Goal: Task Accomplishment & Management: Manage account settings

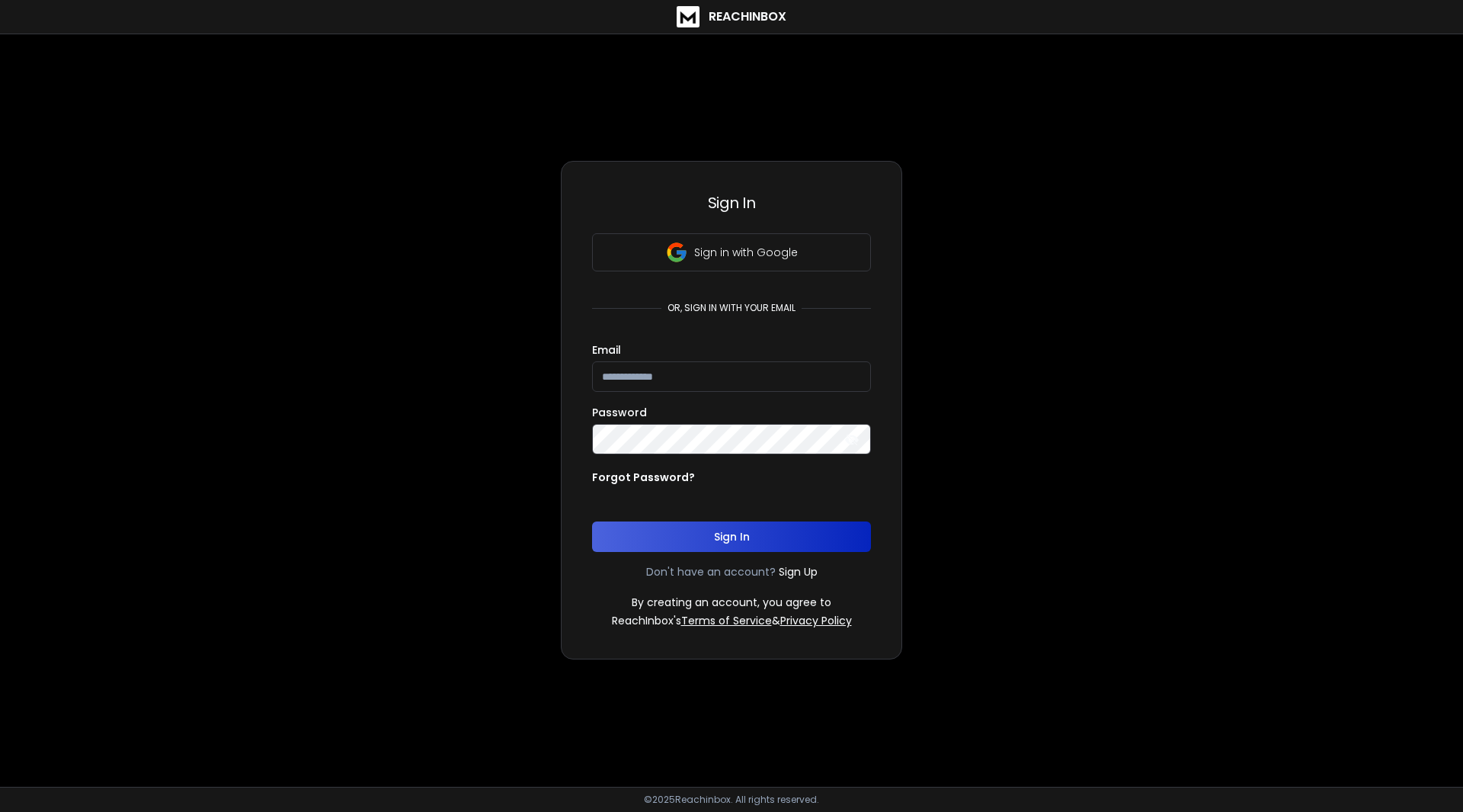
type input "**********"
click at [792, 531] on button "Sign In" at bounding box center [732, 536] width 278 height 31
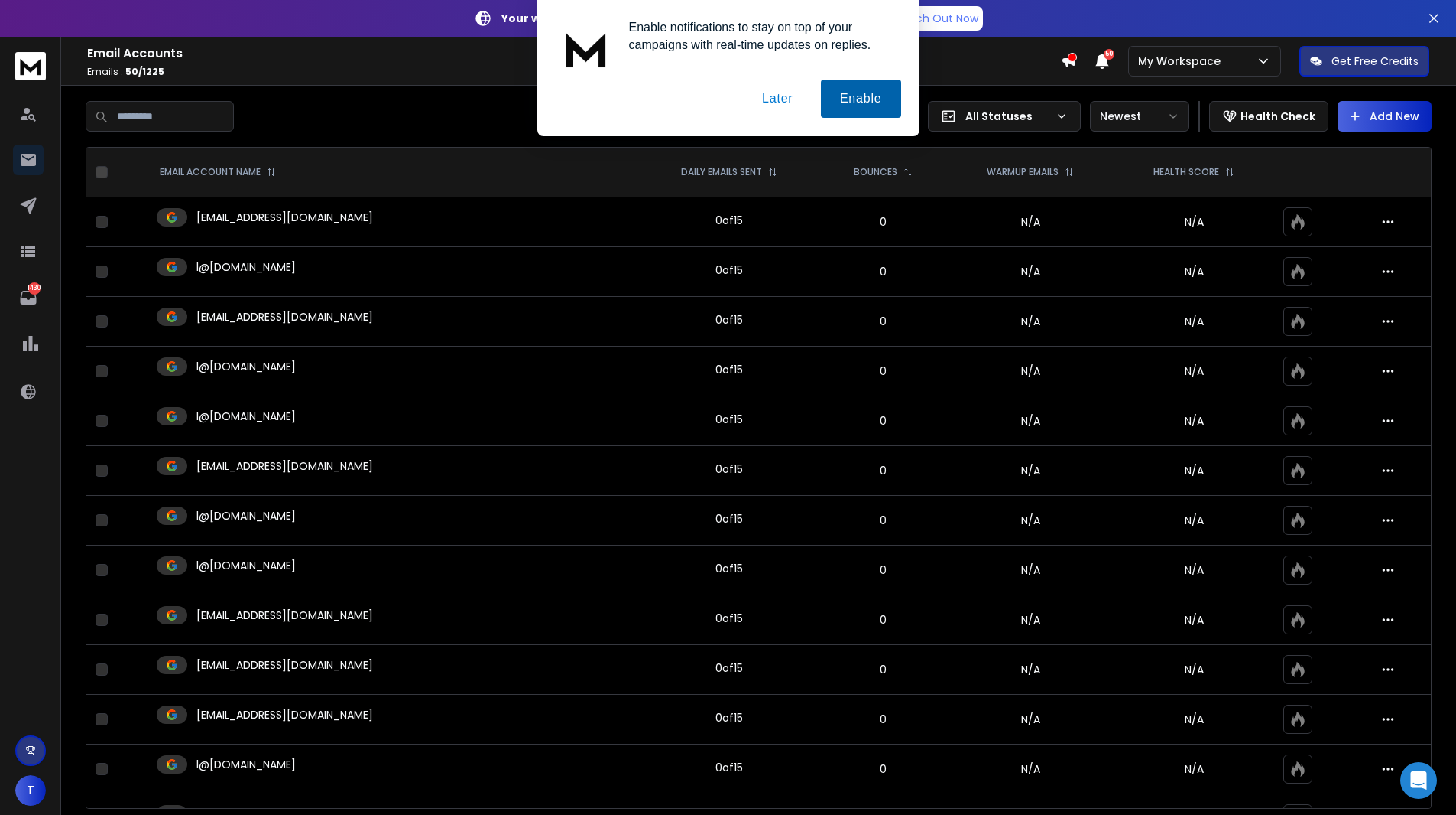
click at [862, 84] on button "Enable" at bounding box center [861, 99] width 80 height 38
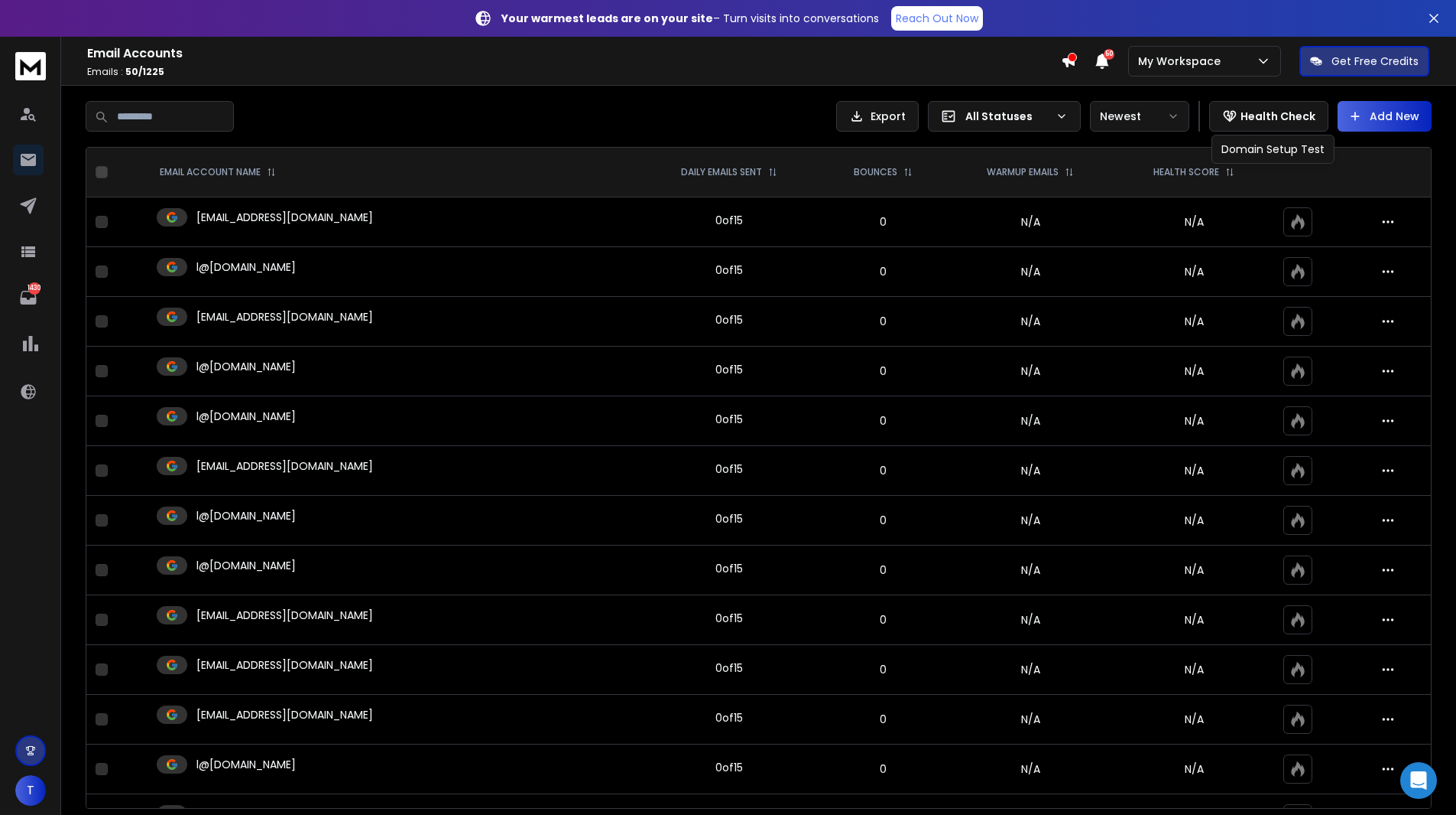
click at [1381, 115] on button "Add New" at bounding box center [1385, 116] width 94 height 31
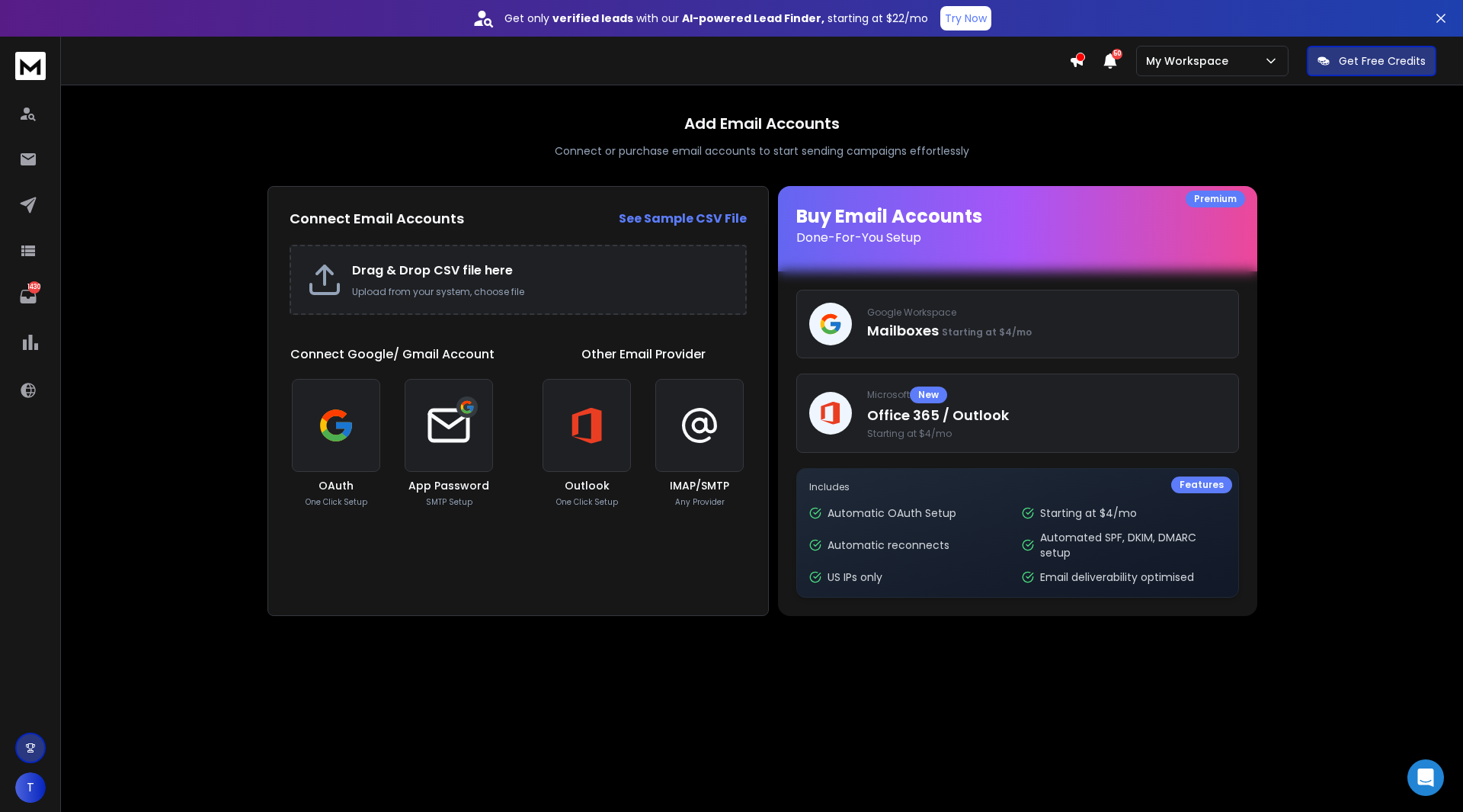
click at [322, 439] on icon at bounding box center [336, 425] width 38 height 46
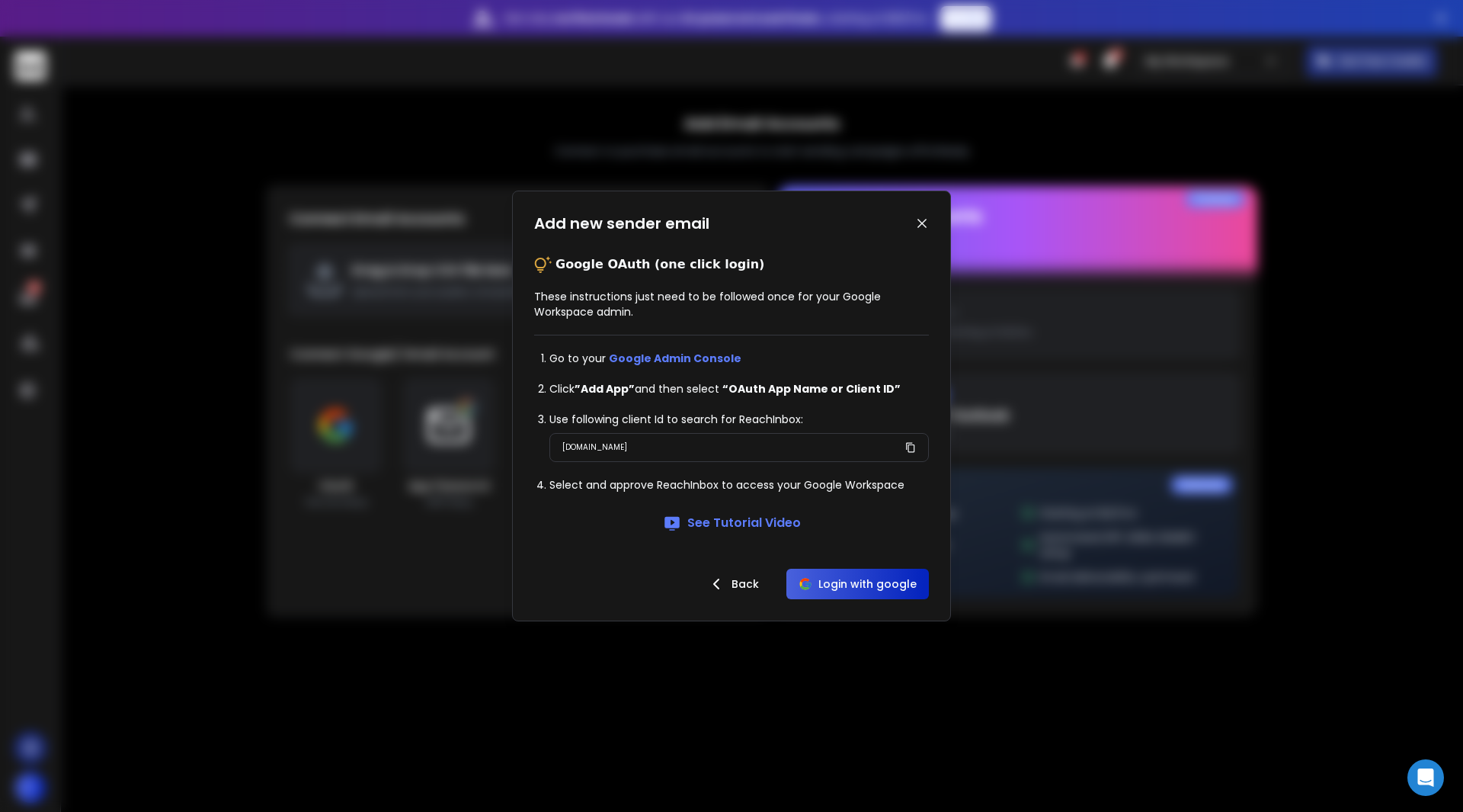
click at [923, 583] on button "Login with google" at bounding box center [858, 584] width 143 height 31
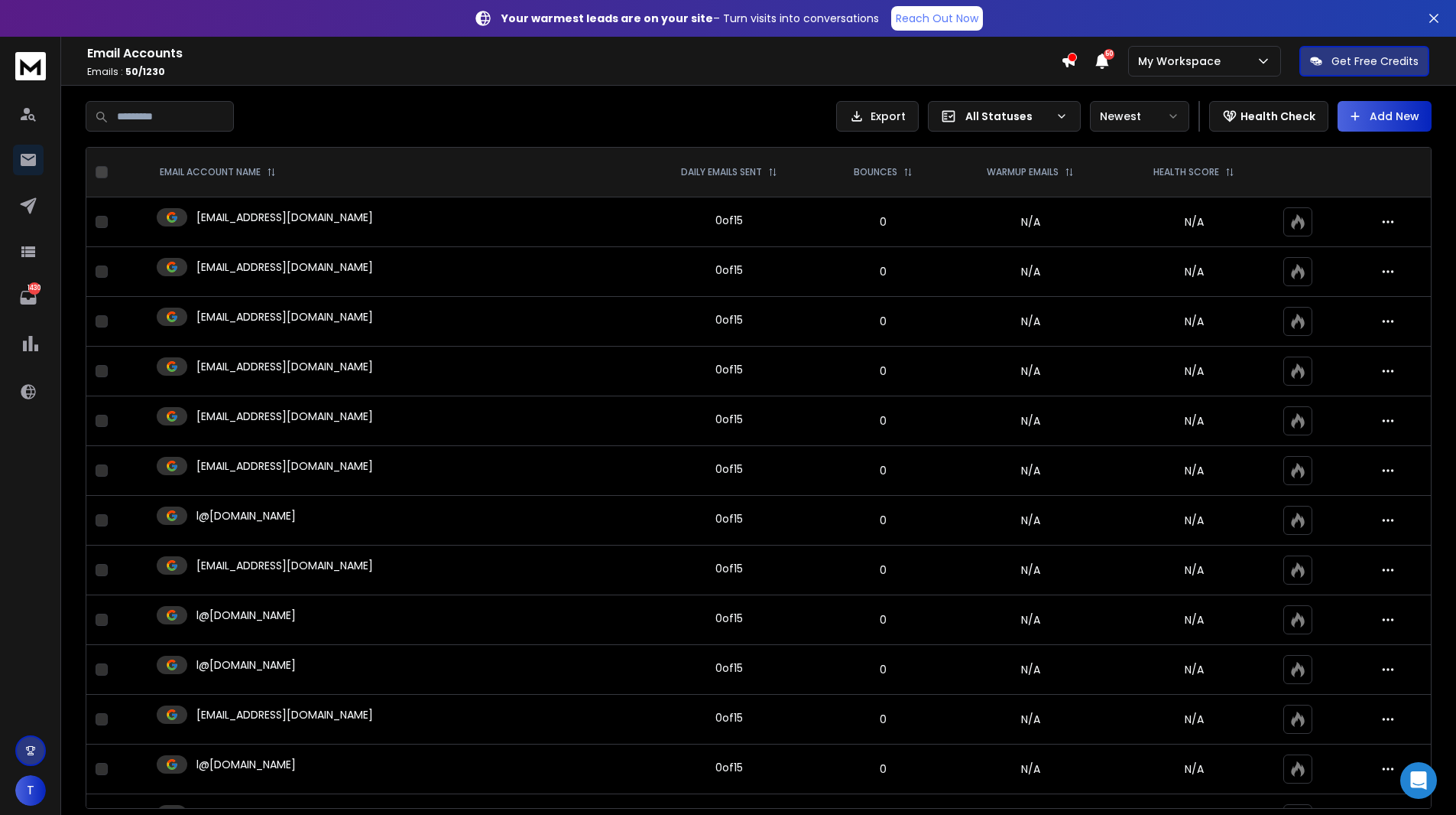
click at [1409, 122] on button "Add New" at bounding box center [1385, 116] width 94 height 31
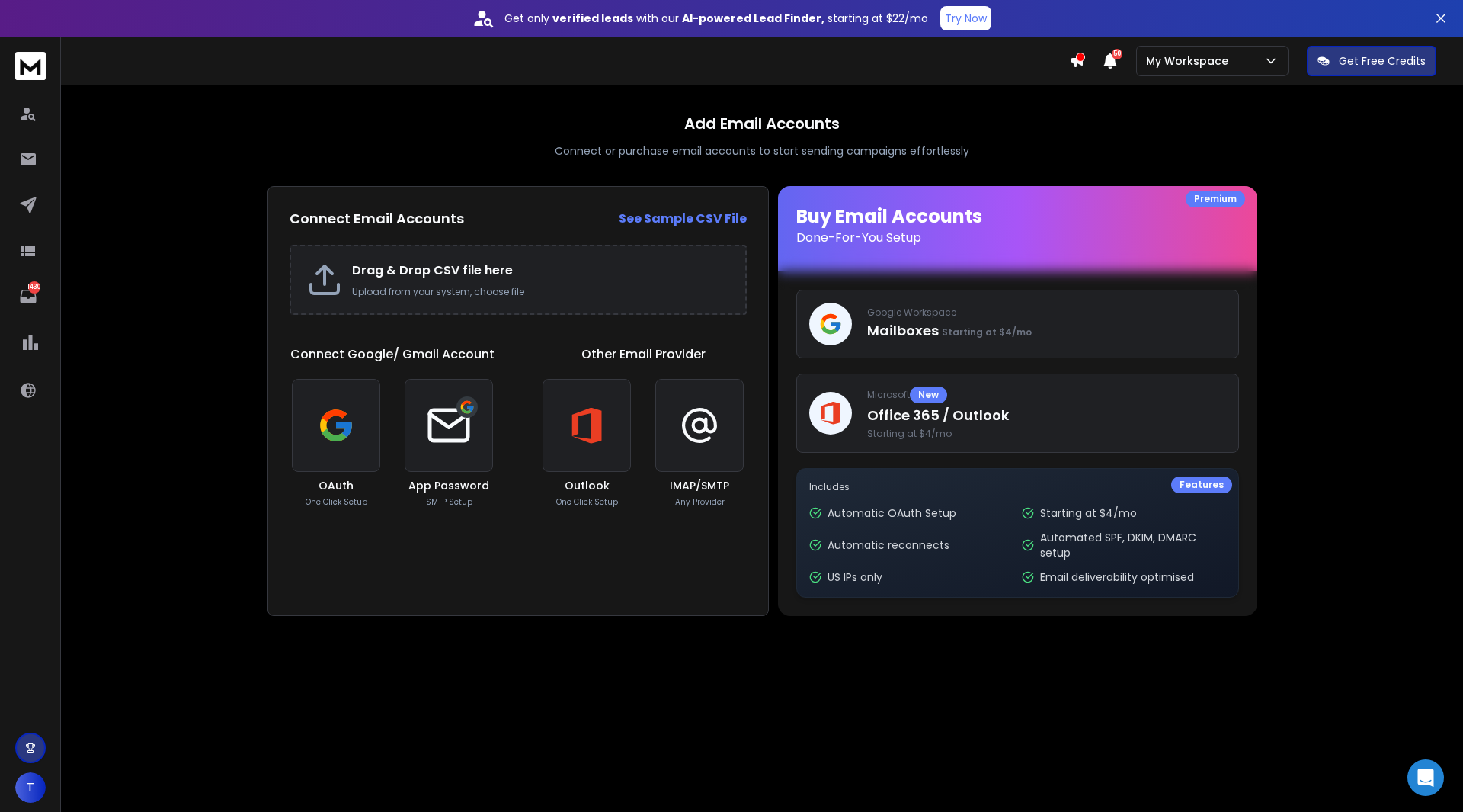
click at [319, 428] on icon at bounding box center [336, 425] width 38 height 46
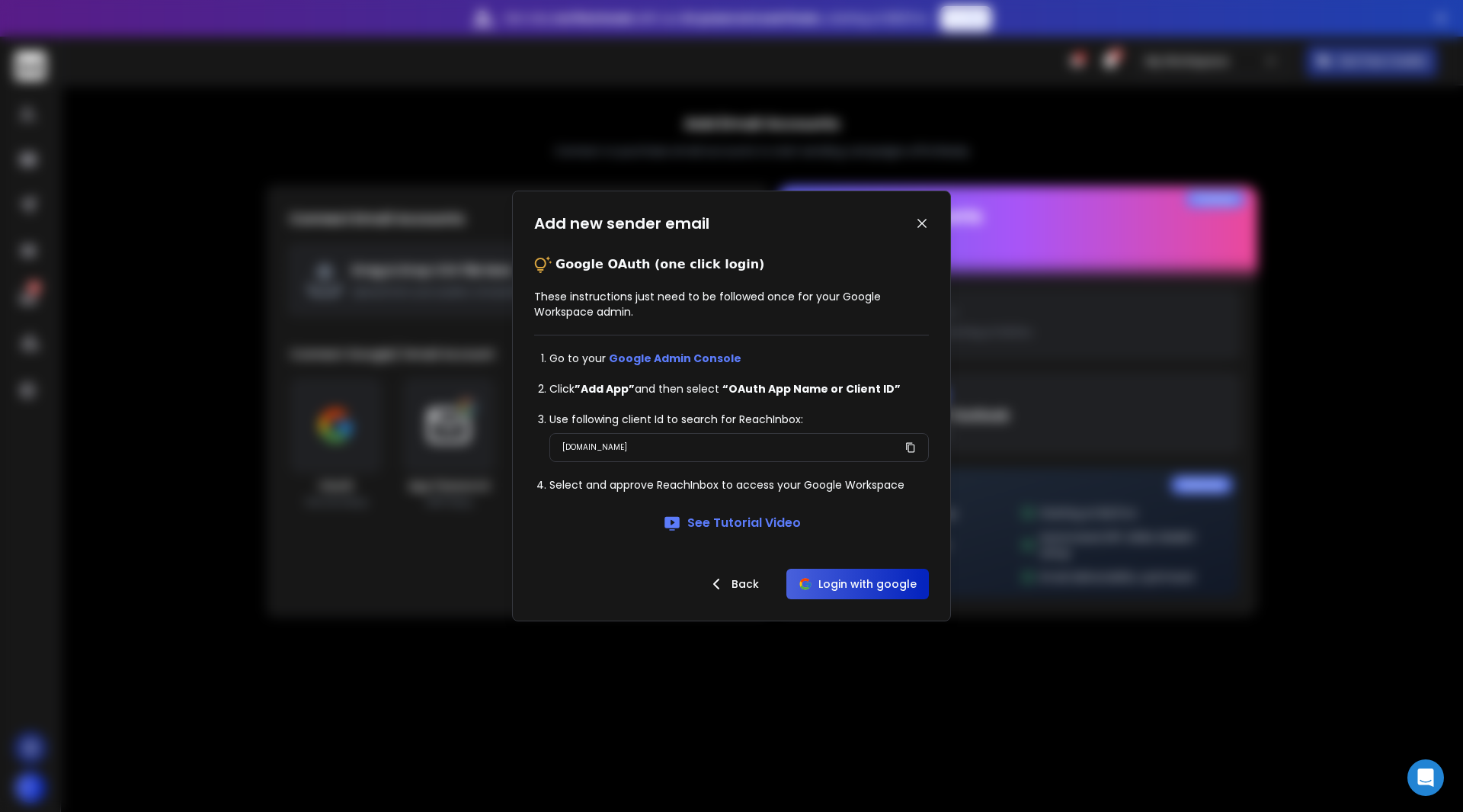
click at [816, 581] on button "Login with google" at bounding box center [858, 584] width 143 height 31
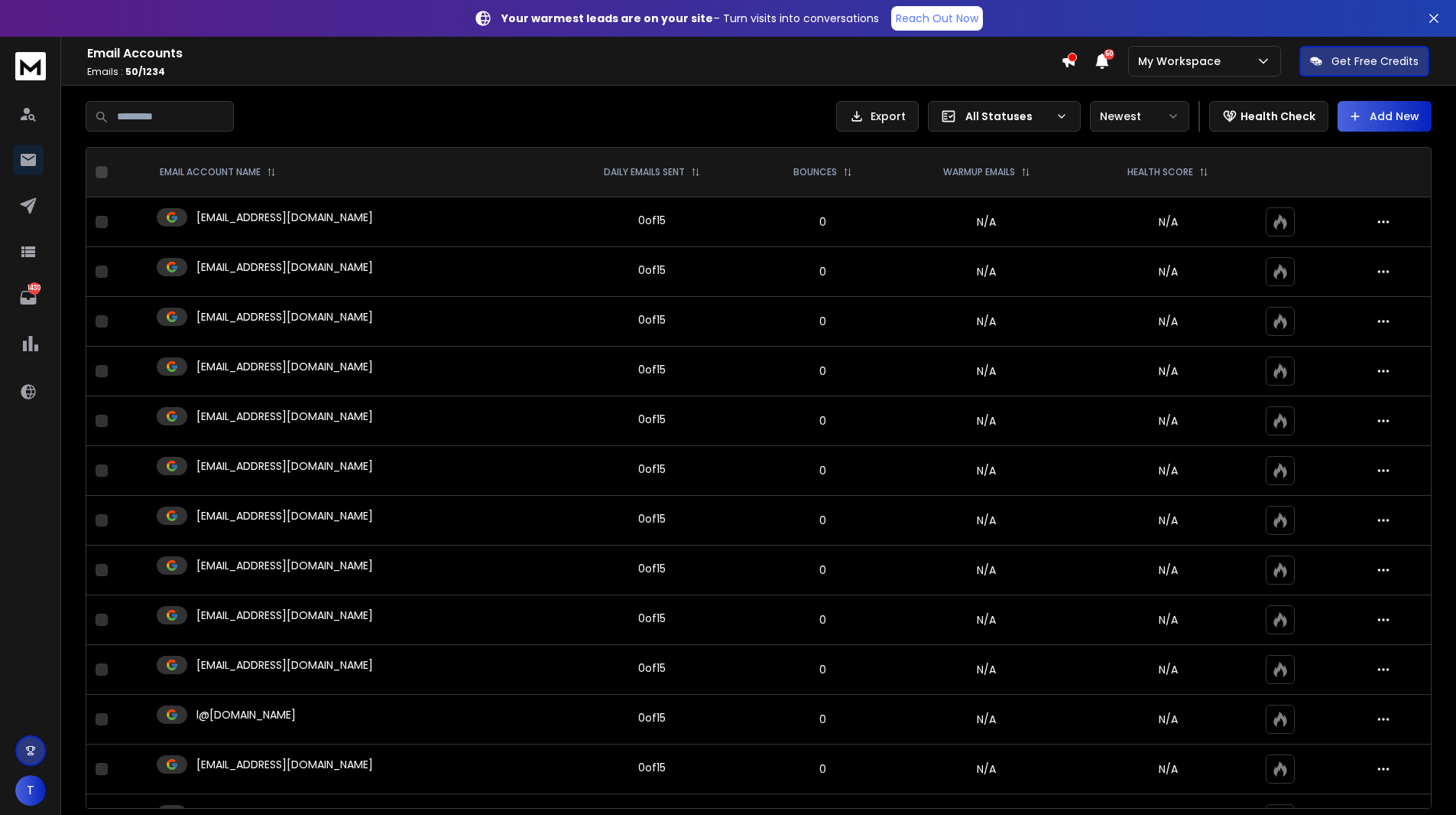
click at [1370, 118] on button "Add New" at bounding box center [1385, 116] width 94 height 31
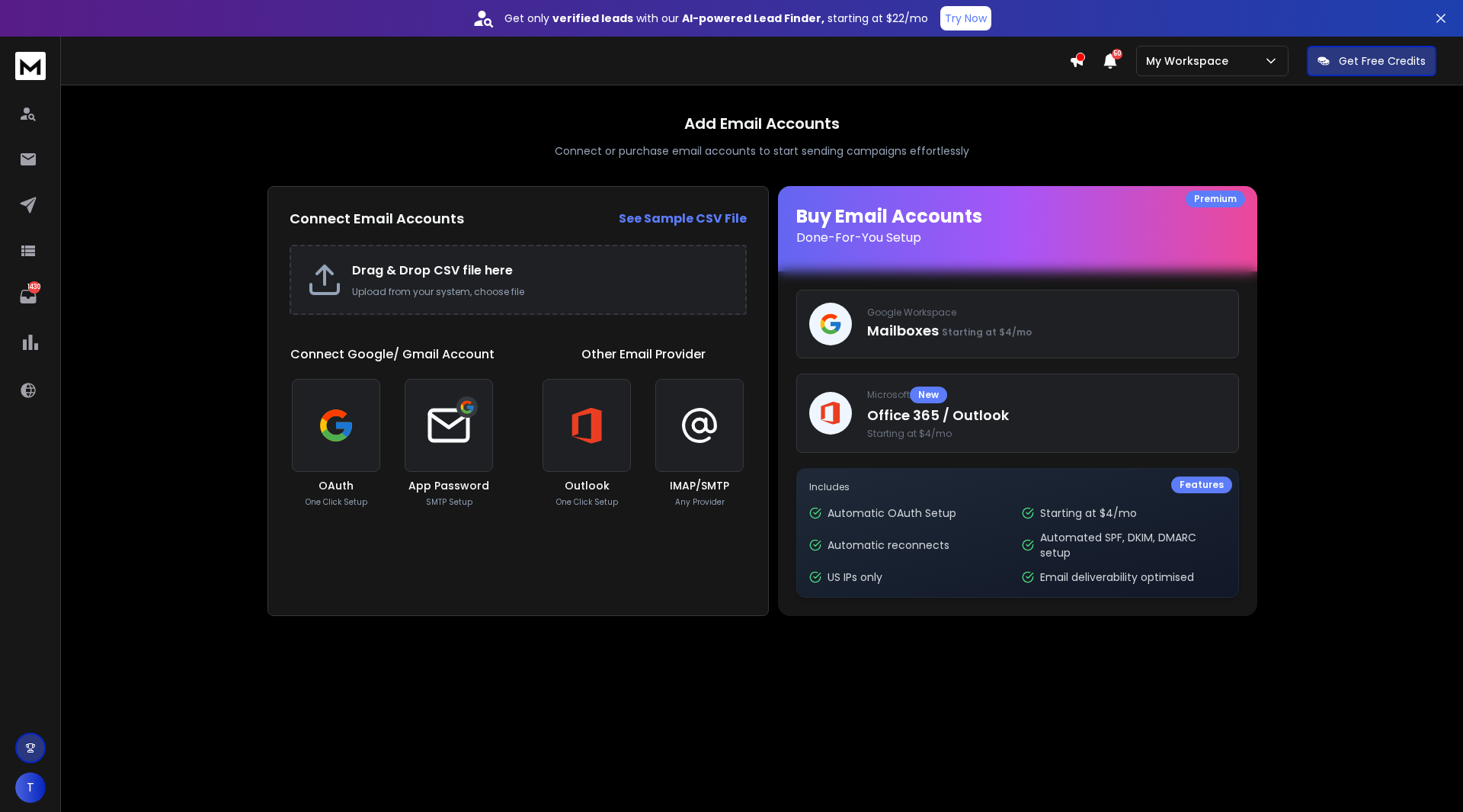
click at [327, 429] on icon at bounding box center [336, 425] width 32 height 32
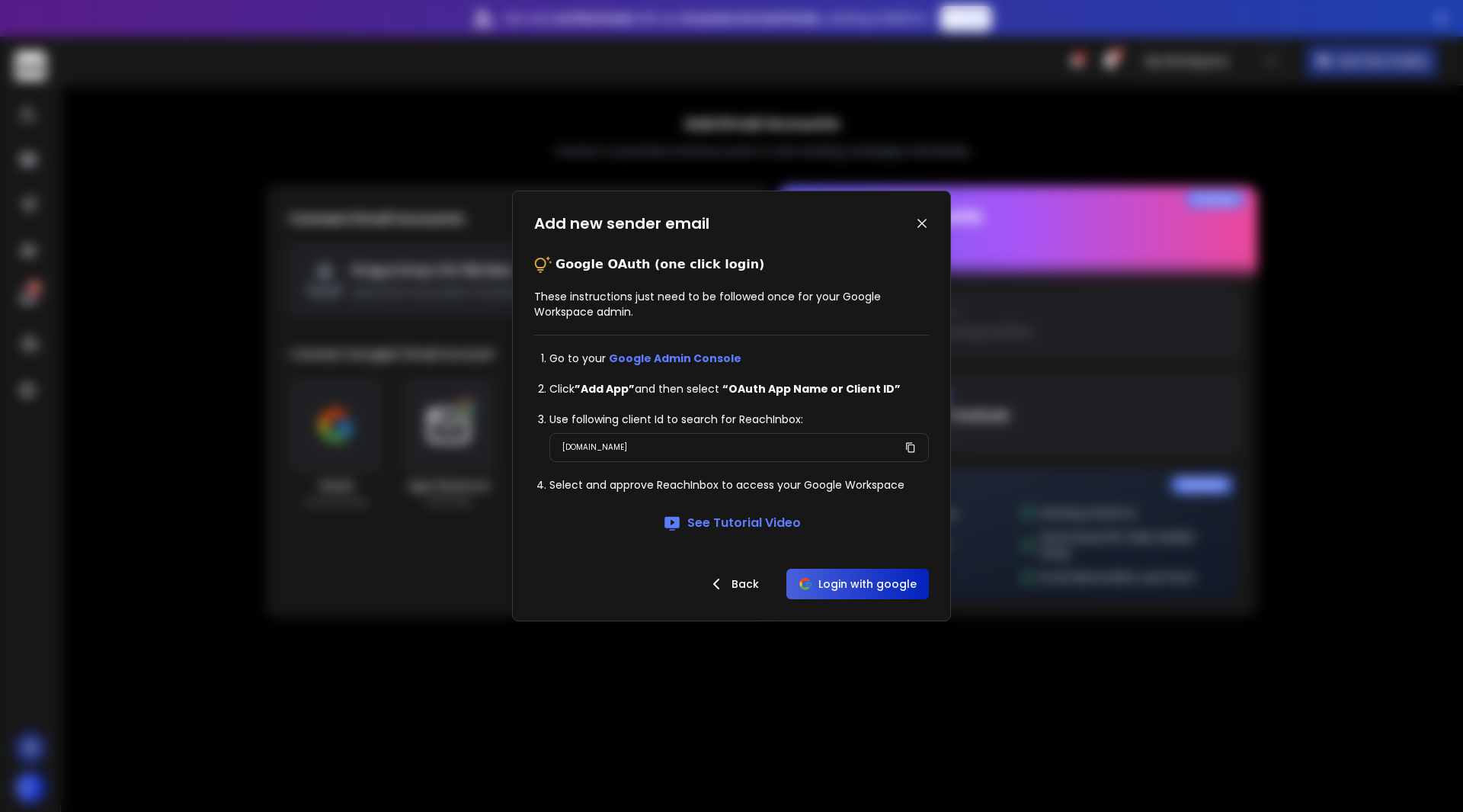
drag, startPoint x: 845, startPoint y: 587, endPoint x: 928, endPoint y: 710, distance: 148.4
click at [845, 587] on button "Login with google" at bounding box center [858, 584] width 143 height 31
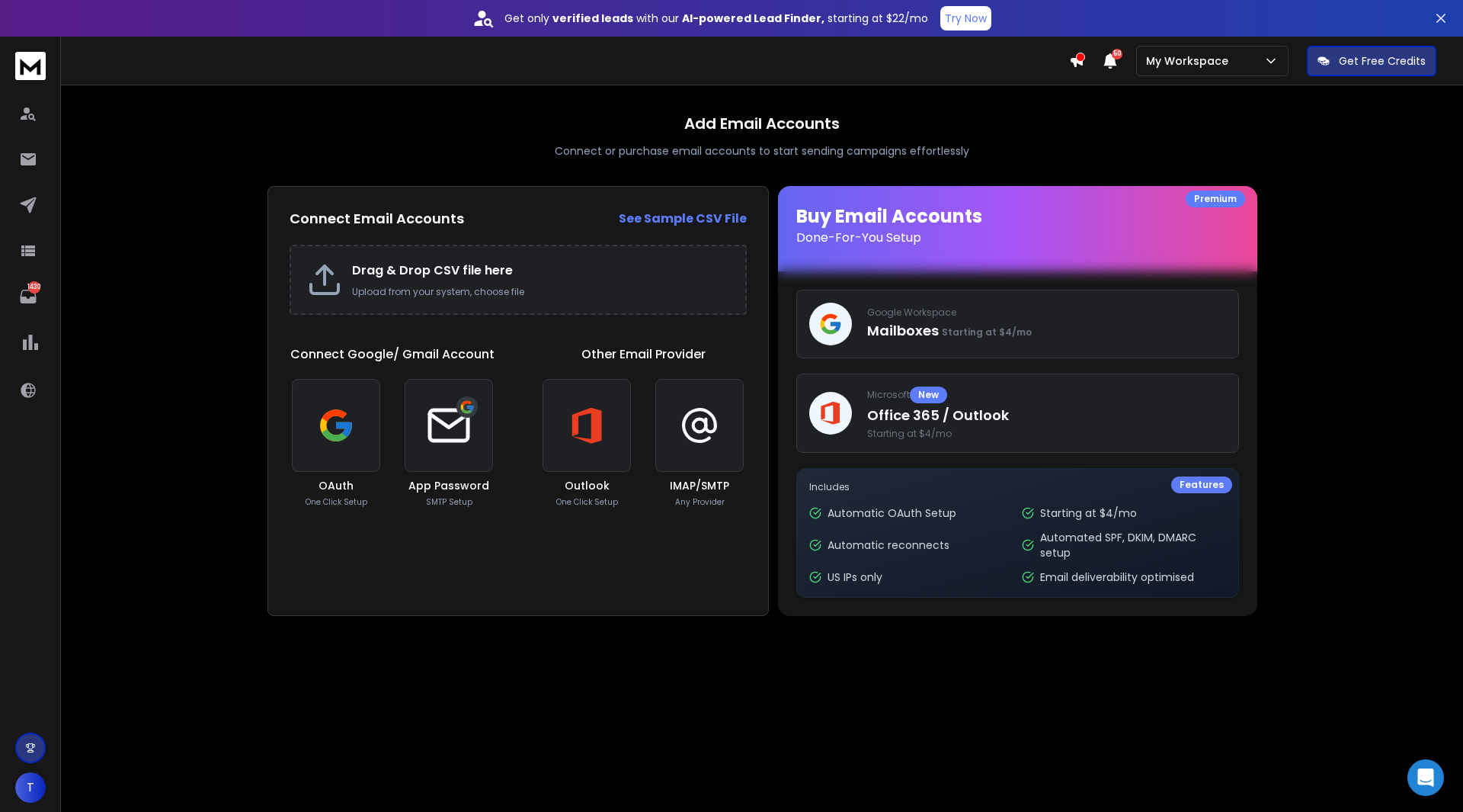
click at [344, 445] on icon at bounding box center [336, 425] width 38 height 46
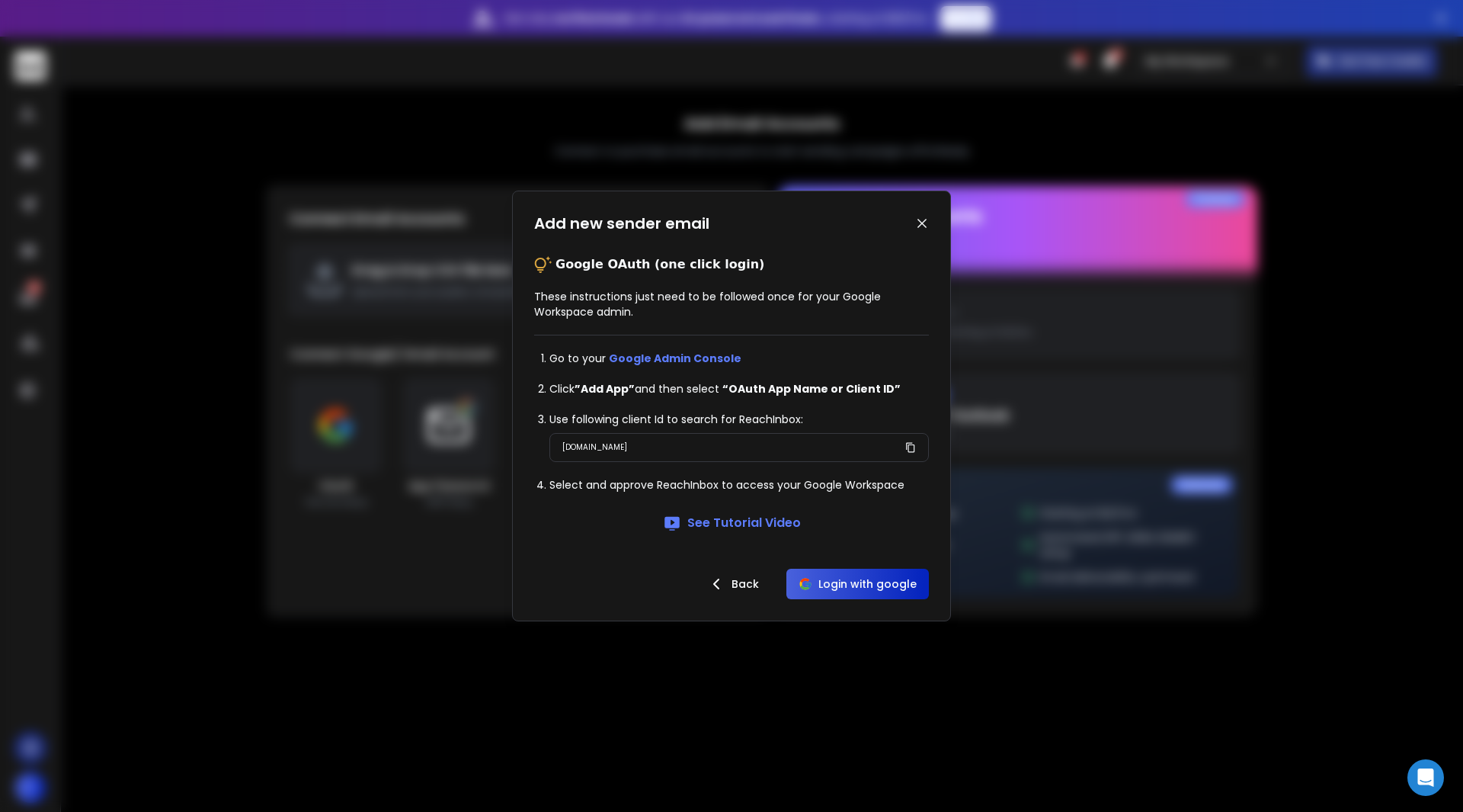
click at [853, 599] on button "Login with google" at bounding box center [858, 584] width 143 height 31
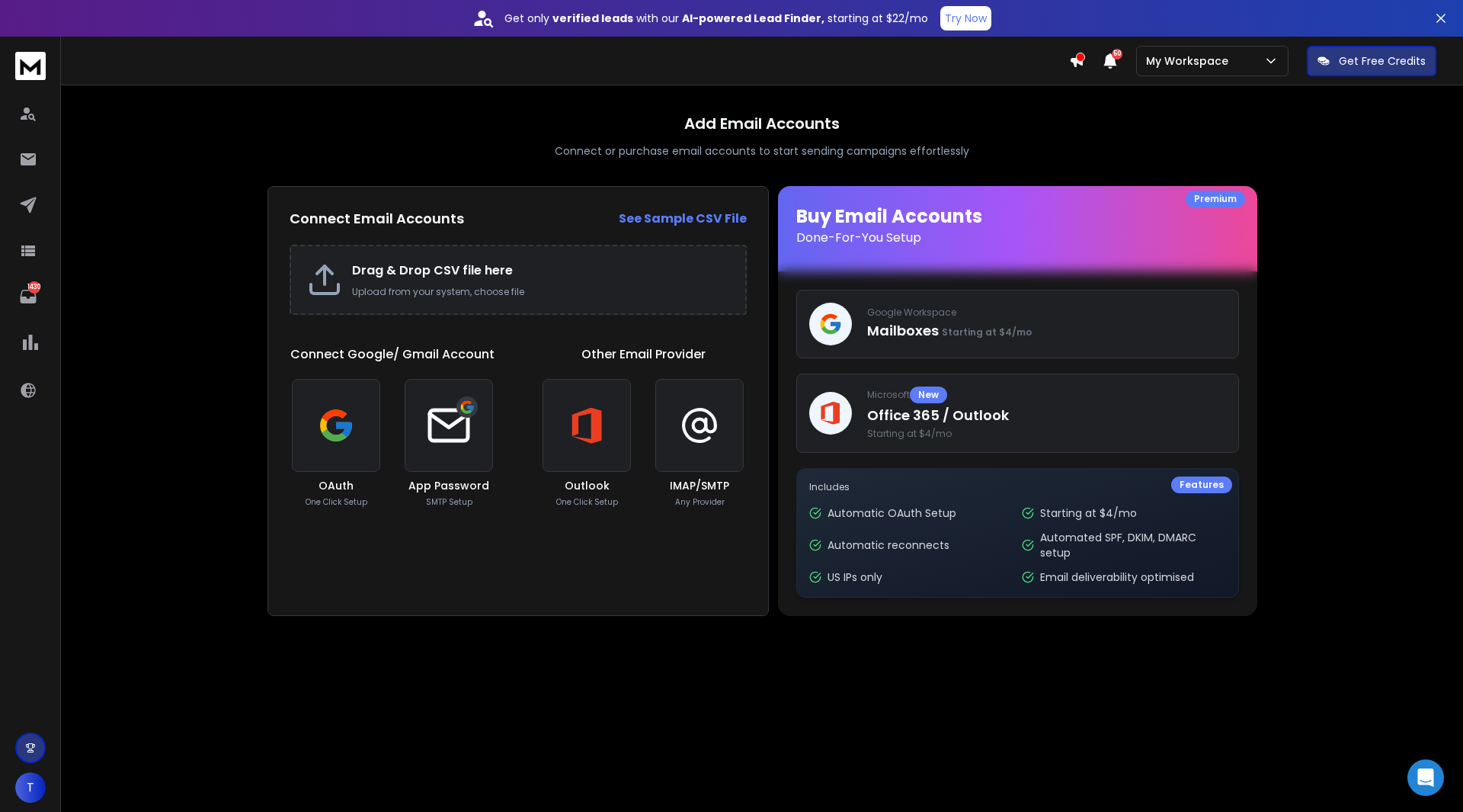
click at [308, 443] on div at bounding box center [336, 425] width 89 height 93
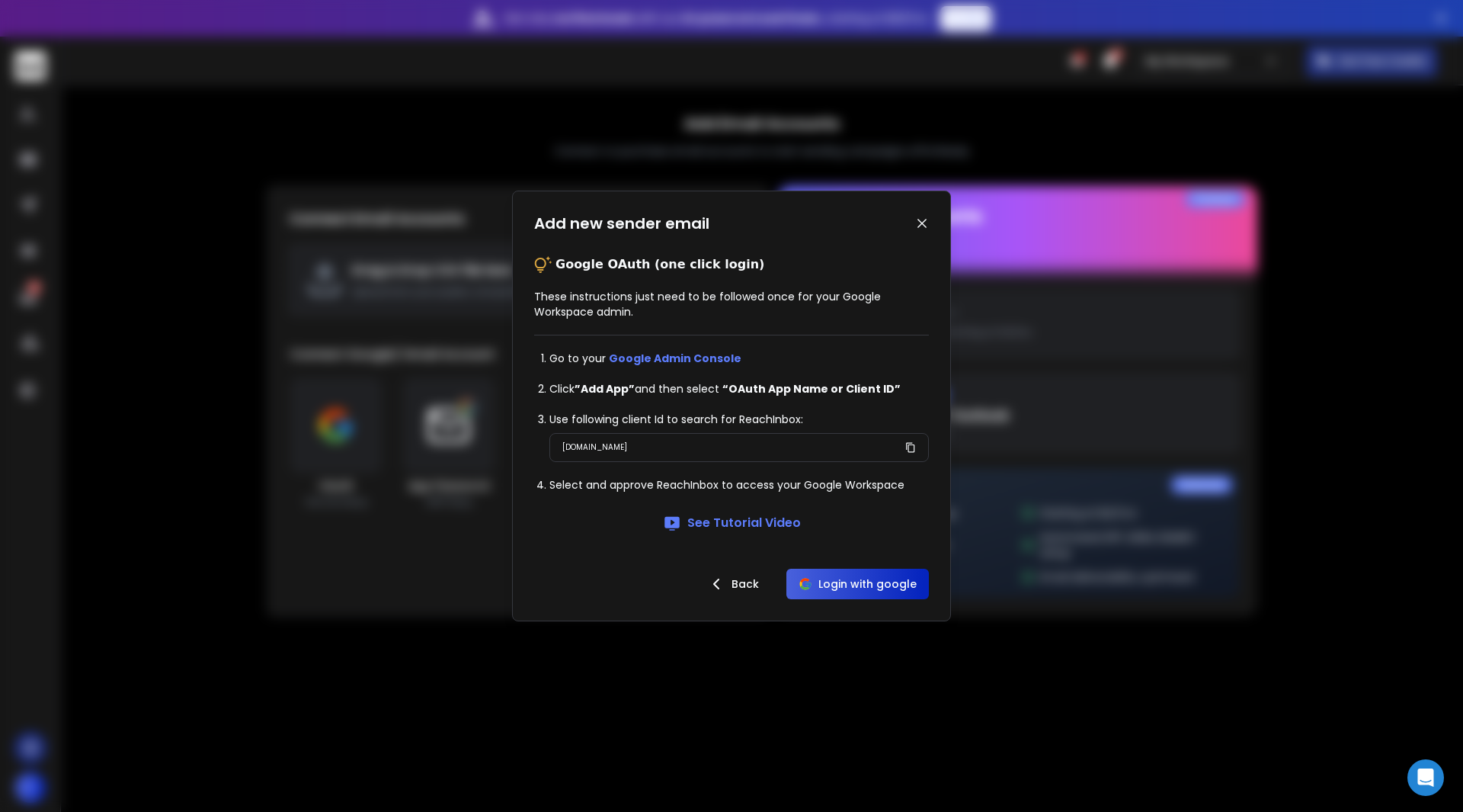
click at [807, 580] on icon at bounding box center [805, 581] width 9 height 5
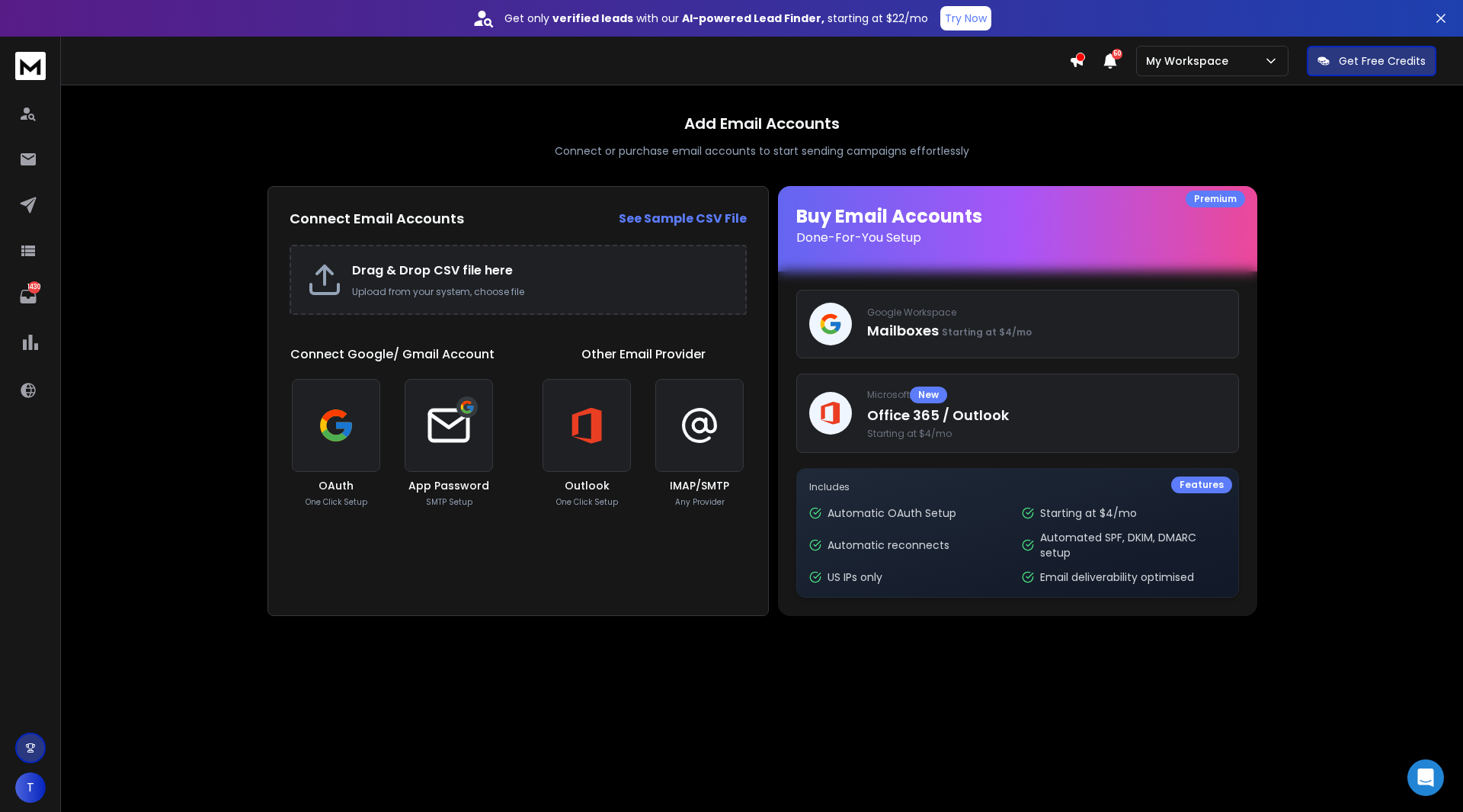
click at [348, 419] on icon at bounding box center [336, 425] width 38 height 46
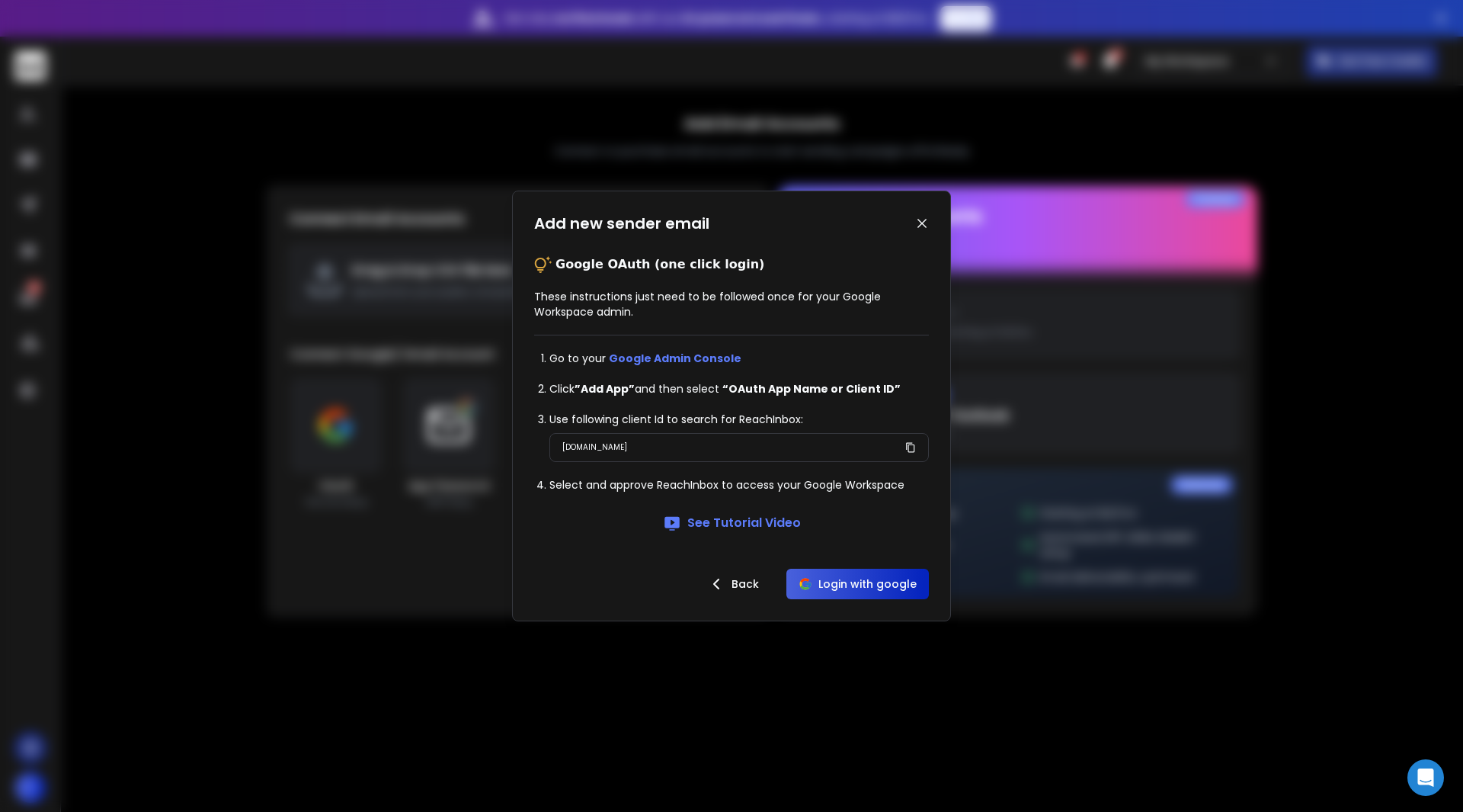
click at [835, 588] on button "Login with google" at bounding box center [858, 584] width 143 height 31
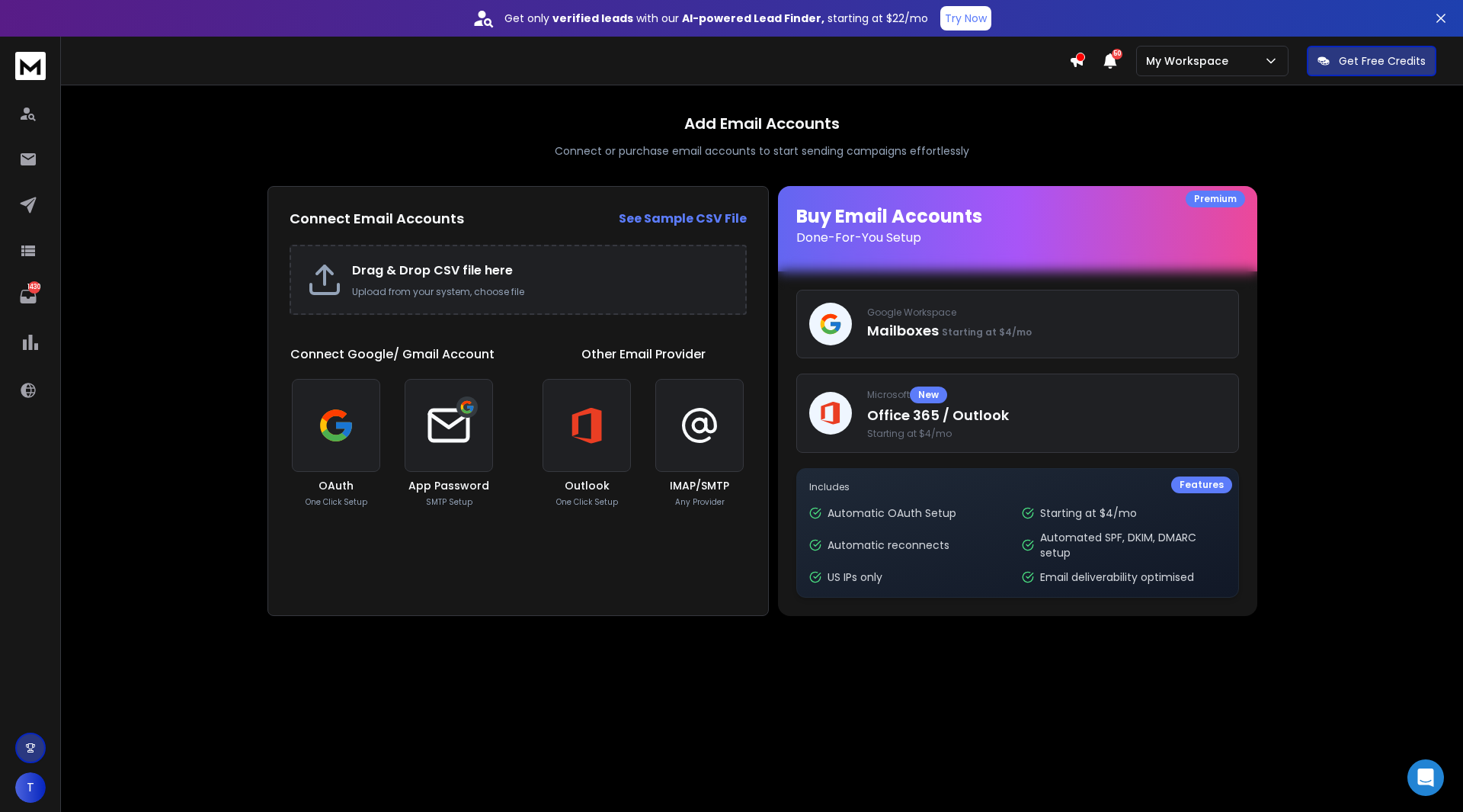
click at [342, 432] on icon at bounding box center [336, 425] width 38 height 46
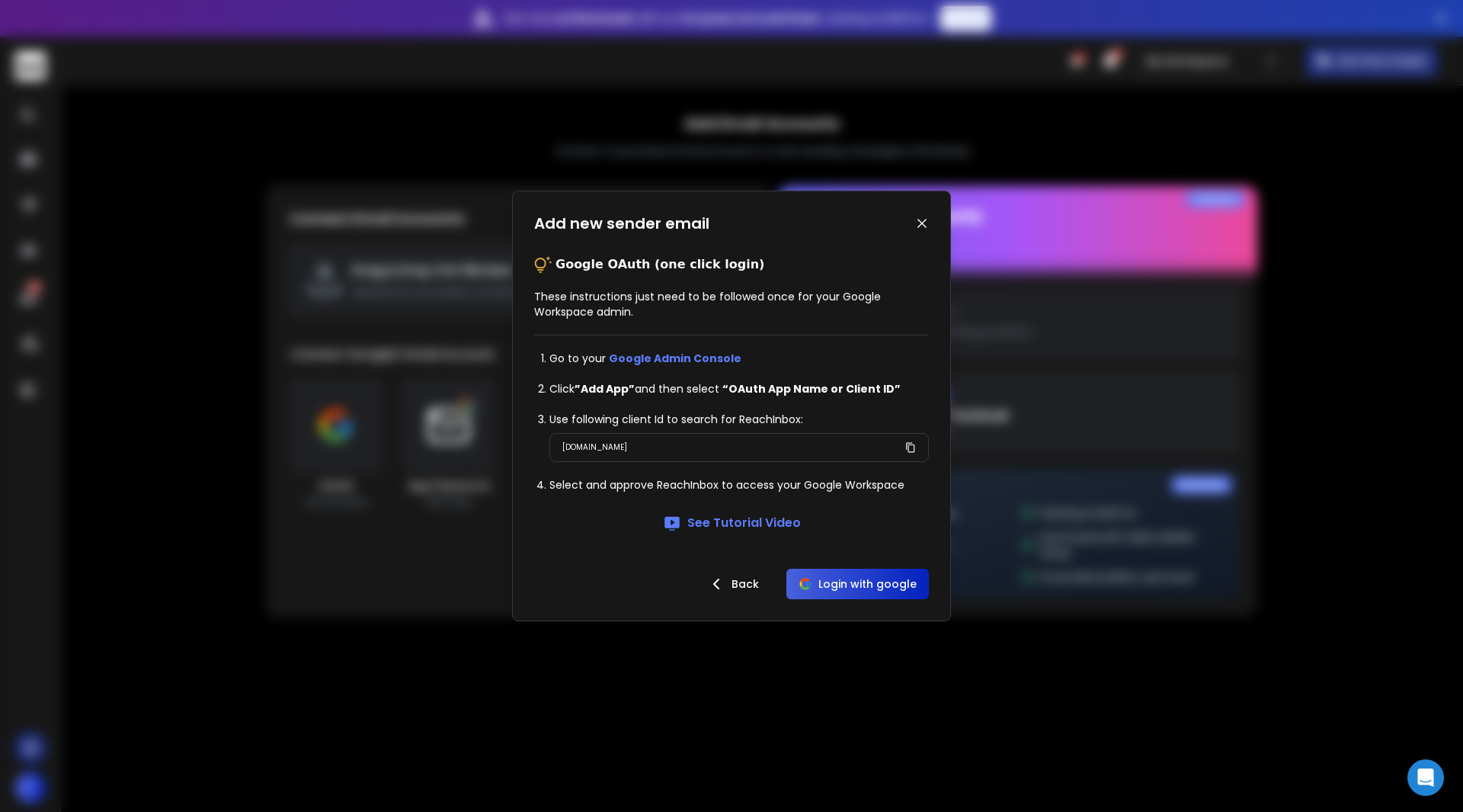
click at [829, 582] on button "Login with google" at bounding box center [858, 584] width 143 height 31
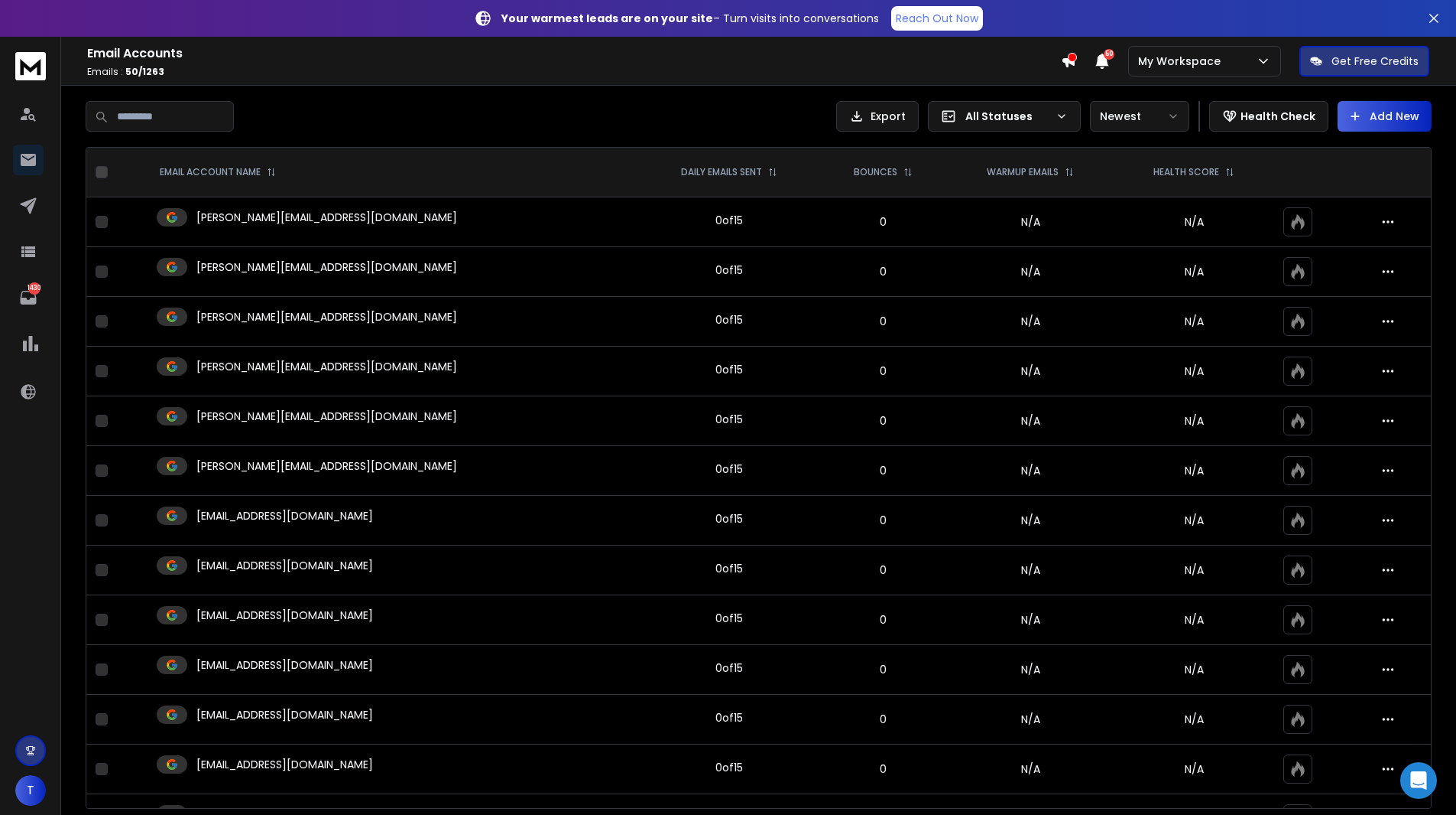
click at [1362, 104] on button "Add New" at bounding box center [1385, 116] width 94 height 31
click at [1407, 113] on button "Add New" at bounding box center [1385, 116] width 94 height 31
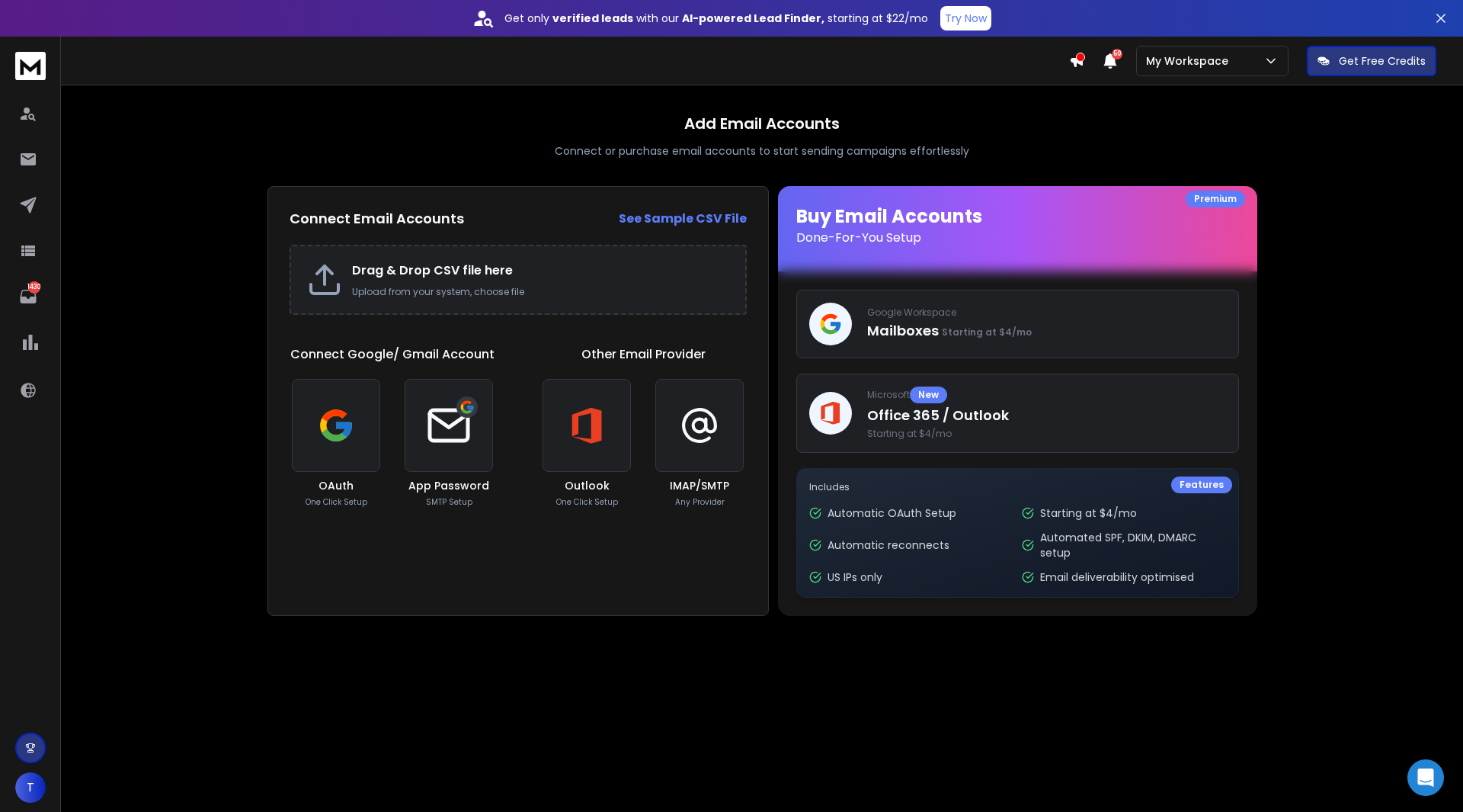
click at [299, 430] on div at bounding box center [336, 425] width 89 height 93
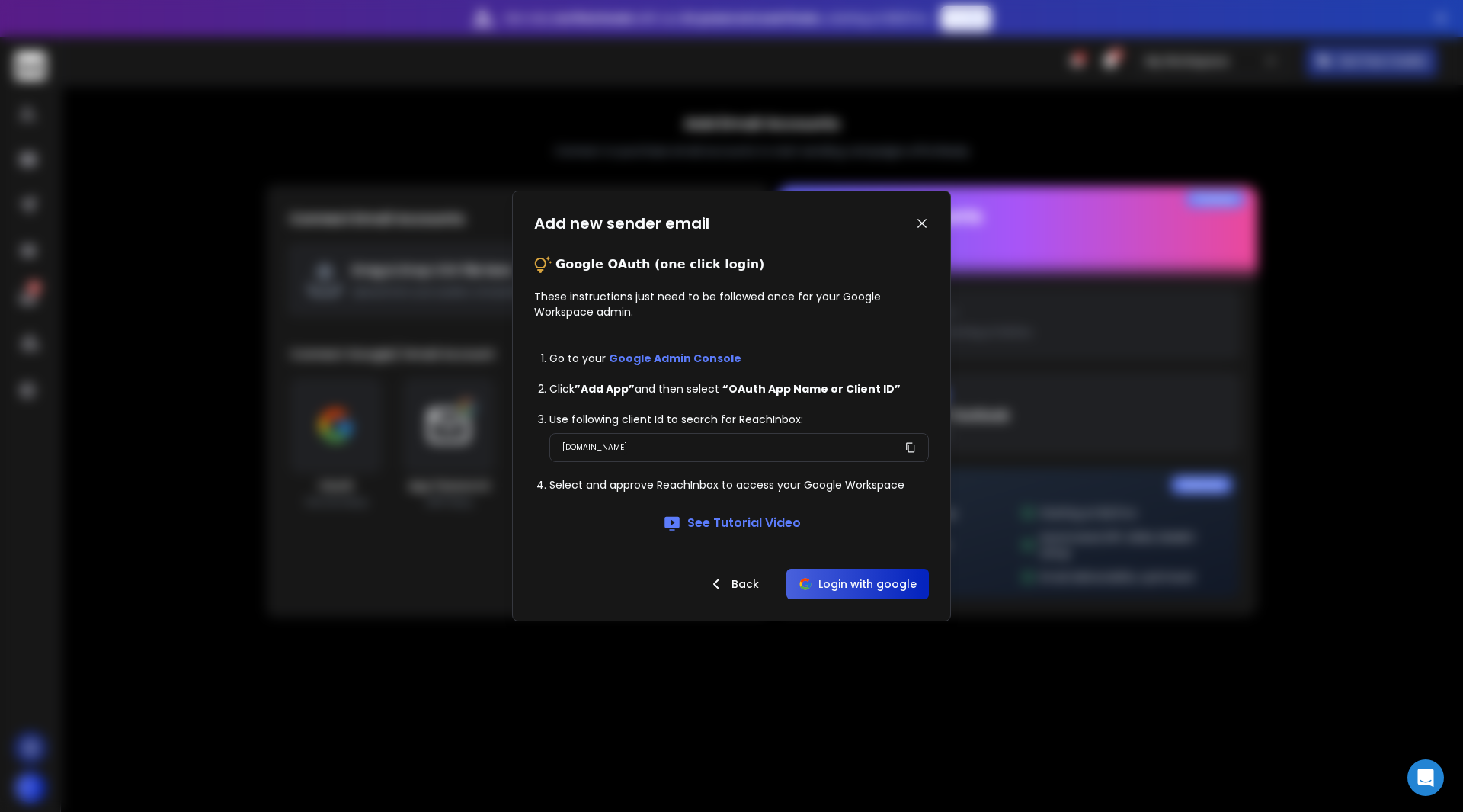
click at [880, 592] on button "Login with google" at bounding box center [858, 584] width 143 height 31
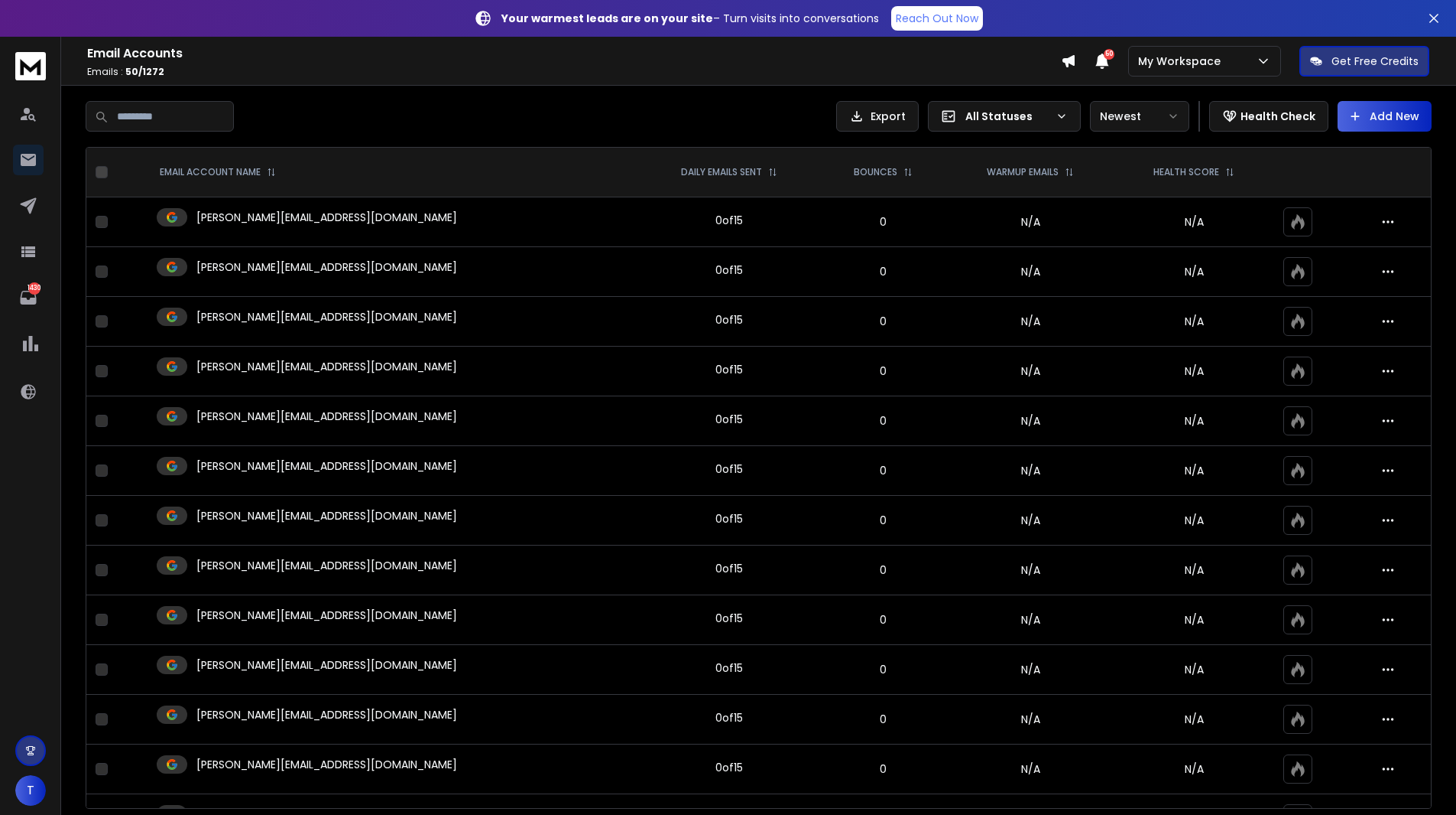
click at [1396, 122] on button "Add New" at bounding box center [1385, 116] width 94 height 31
click at [1416, 98] on div "Export All Statuses Newest Health Check Add New EMAIL ACCOUNT NAME DAILY EMAILS…" at bounding box center [758, 454] width 1395 height 738
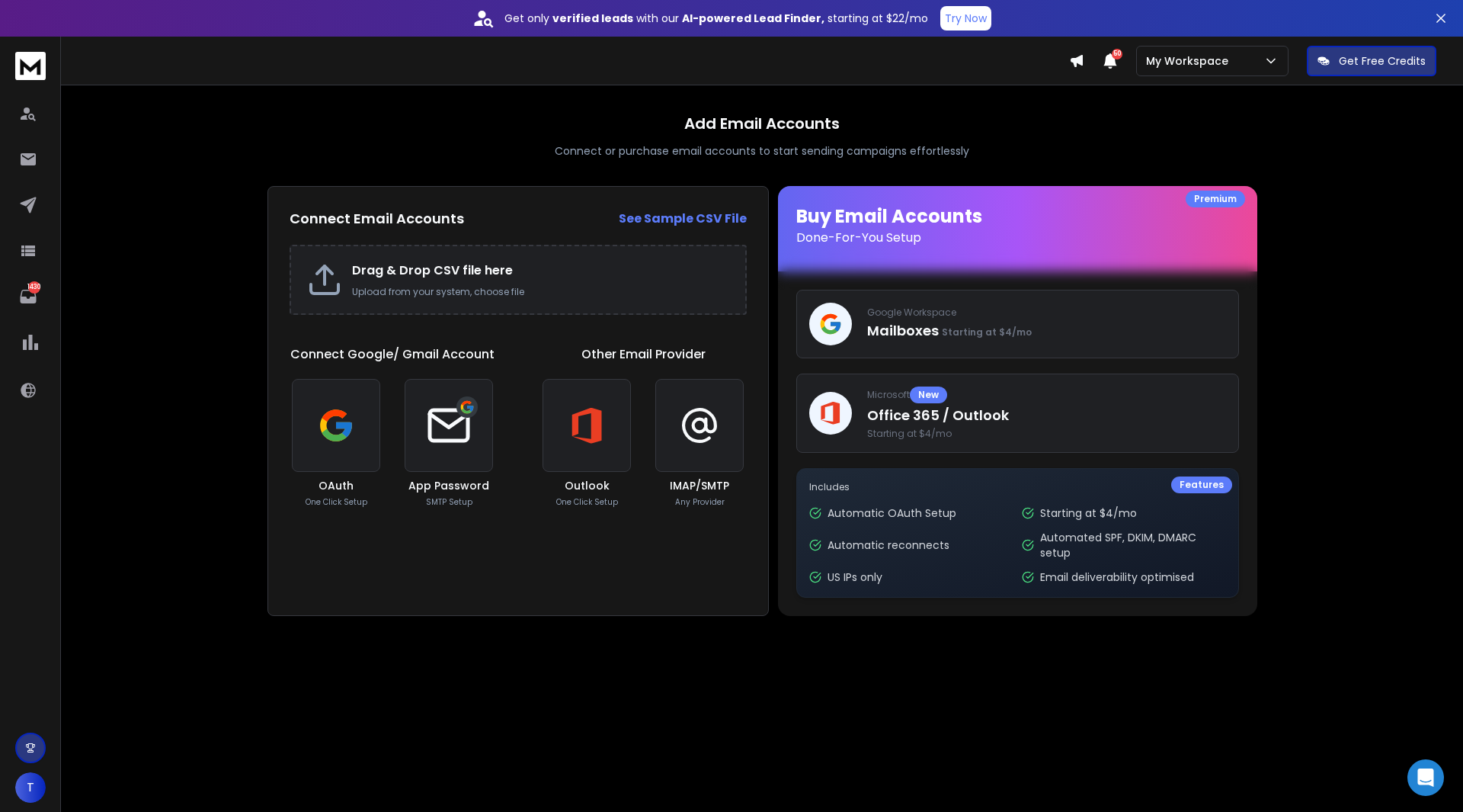
click at [1399, 110] on div "Add Email Accounts Connect or purchase email accounts to start sending campaign…" at bounding box center [732, 341] width 1463 height 609
click at [321, 430] on icon at bounding box center [336, 425] width 38 height 46
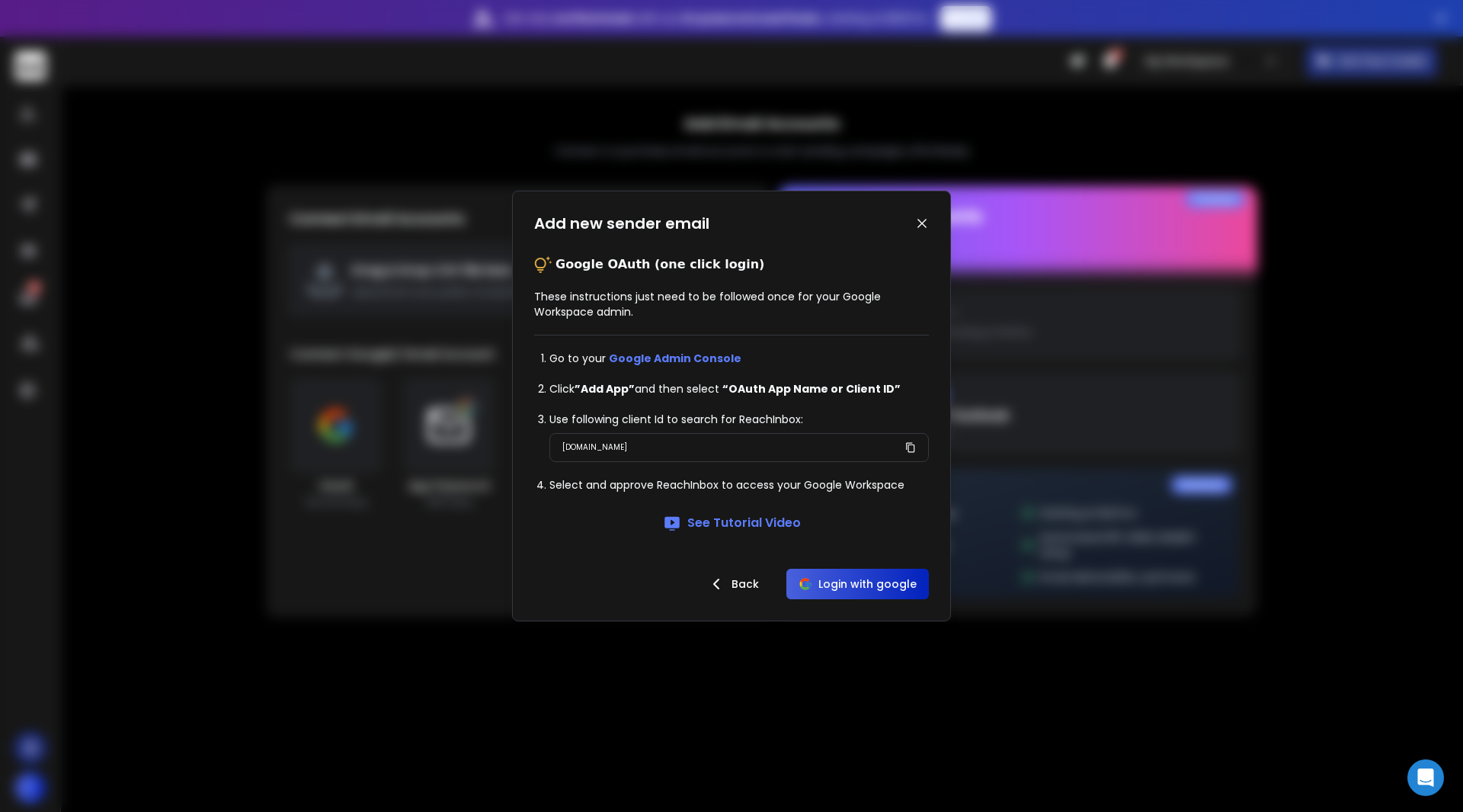
click at [883, 579] on button "Login with google" at bounding box center [858, 584] width 143 height 31
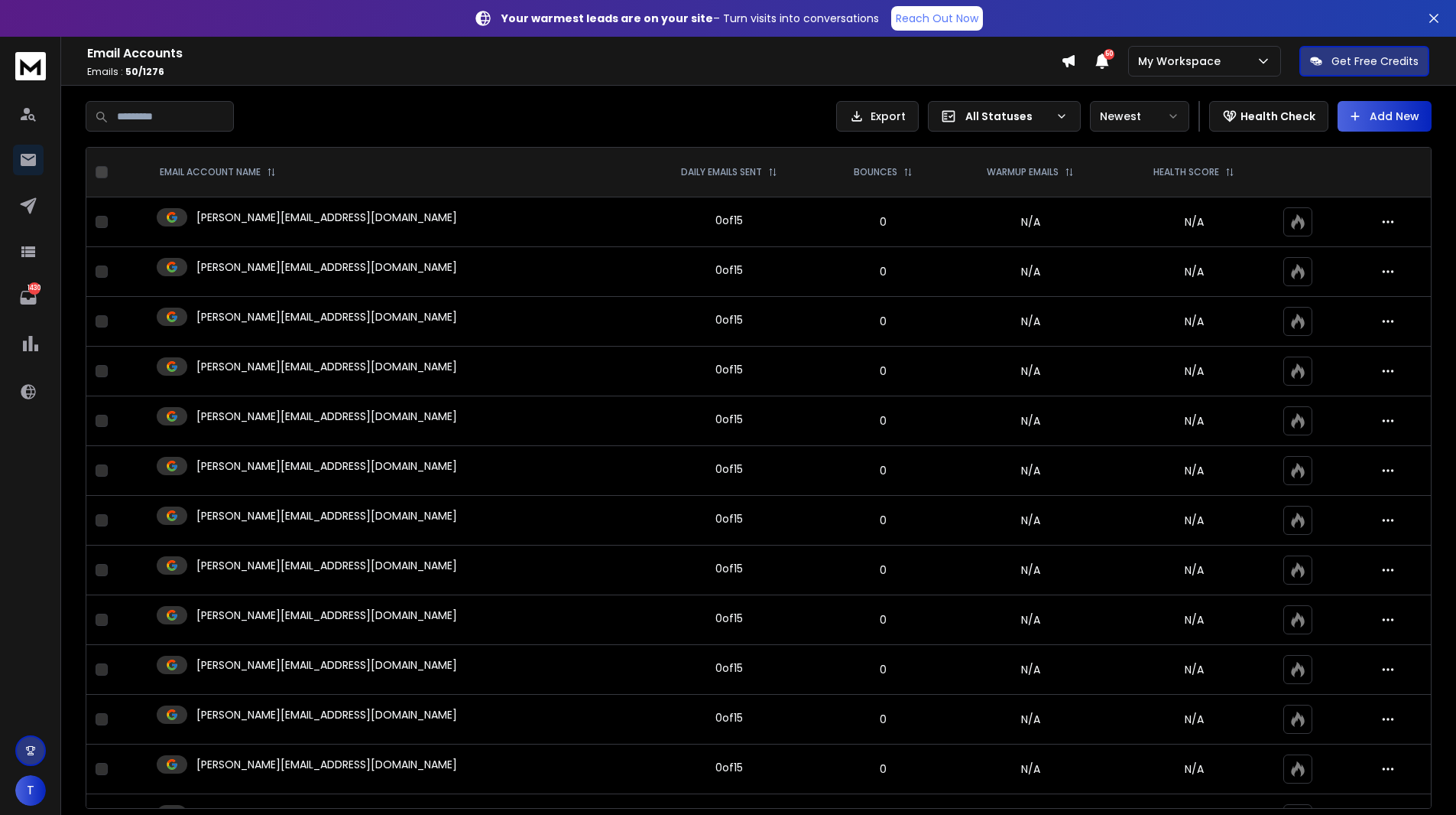
click at [1391, 107] on button "Add New" at bounding box center [1385, 116] width 94 height 31
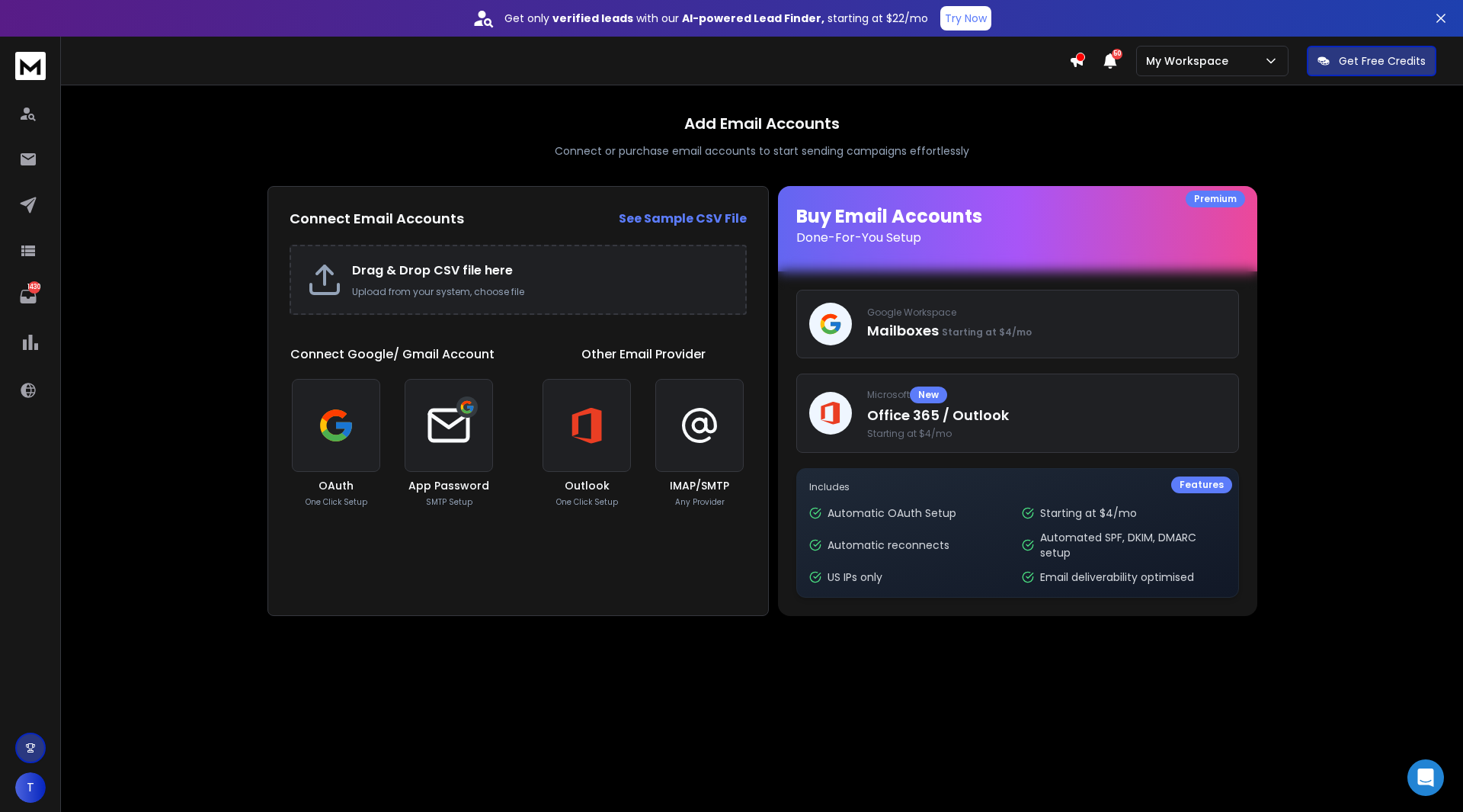
click at [364, 420] on div at bounding box center [336, 425] width 89 height 93
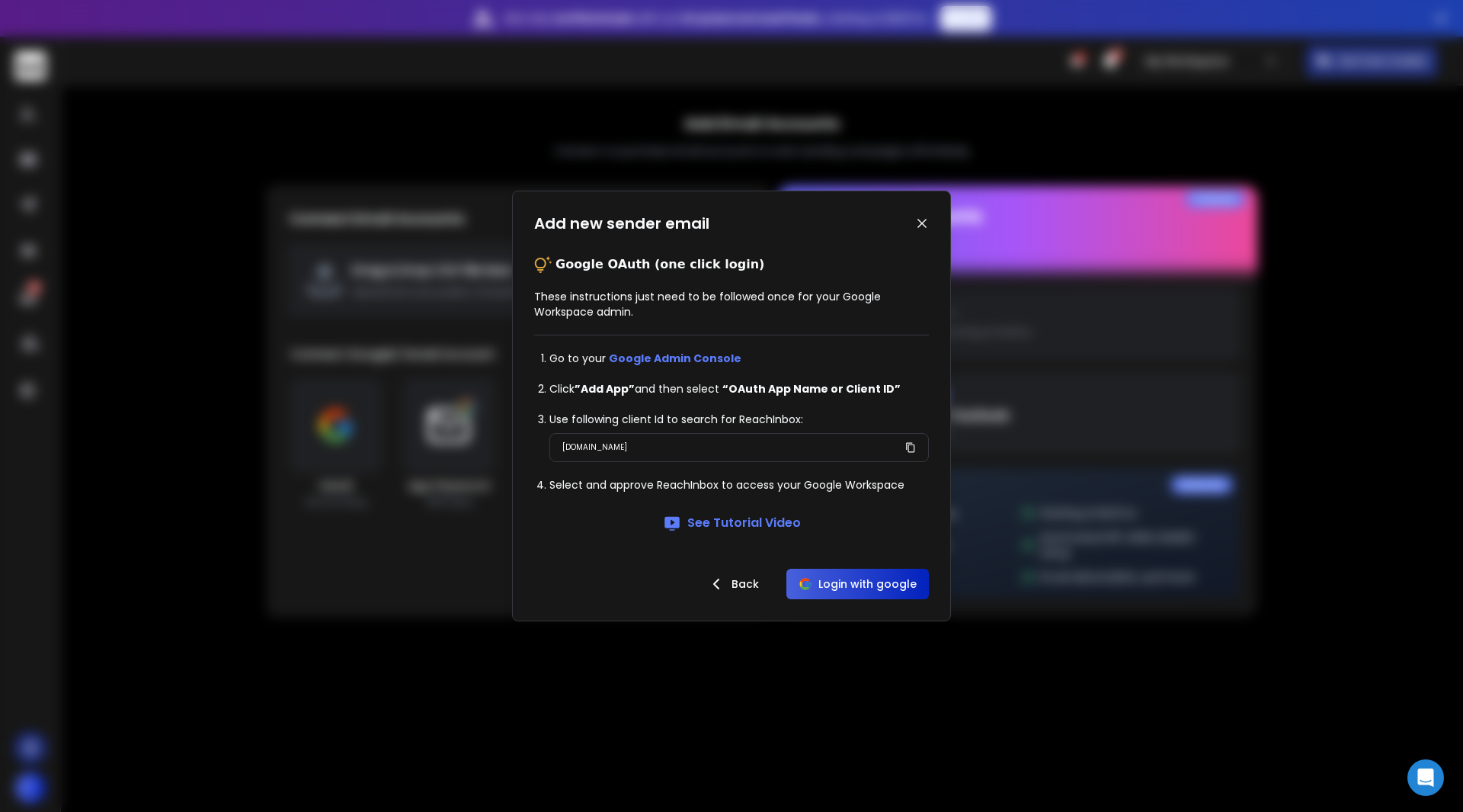
click at [842, 589] on button "Login with google" at bounding box center [858, 584] width 143 height 31
